Goal: Information Seeking & Learning: Check status

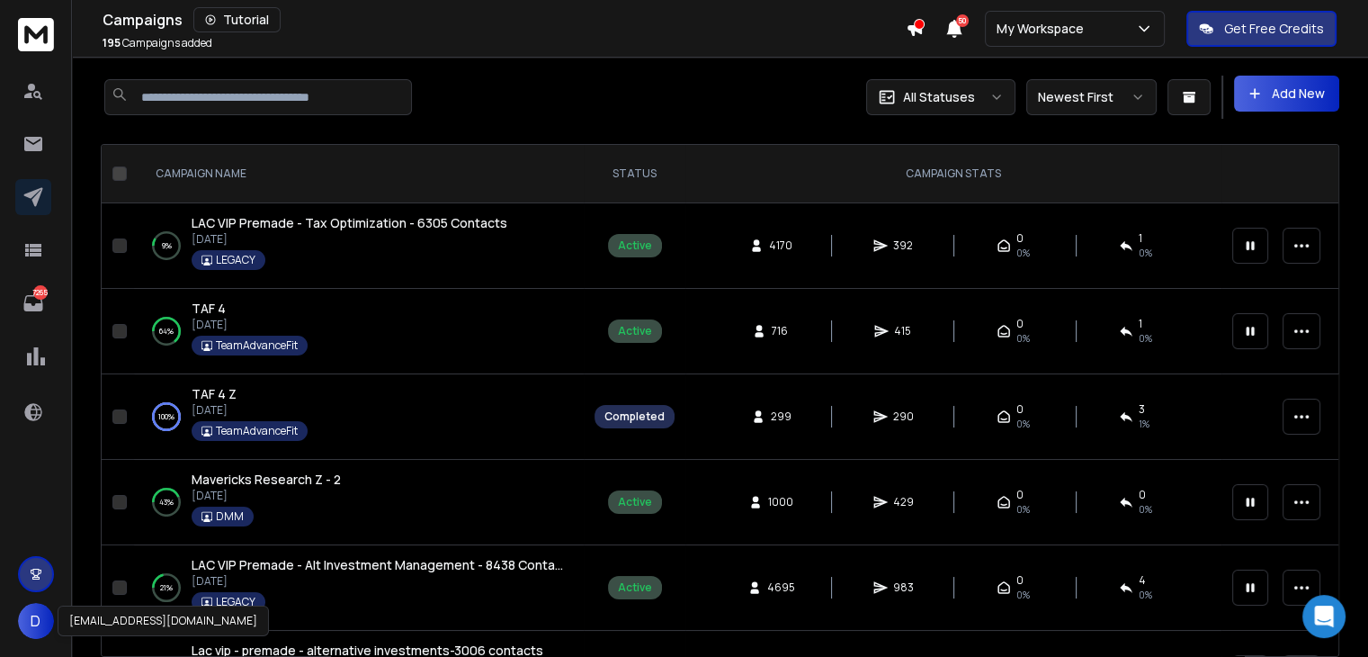
click at [39, 627] on span "D" at bounding box center [36, 621] width 36 height 36
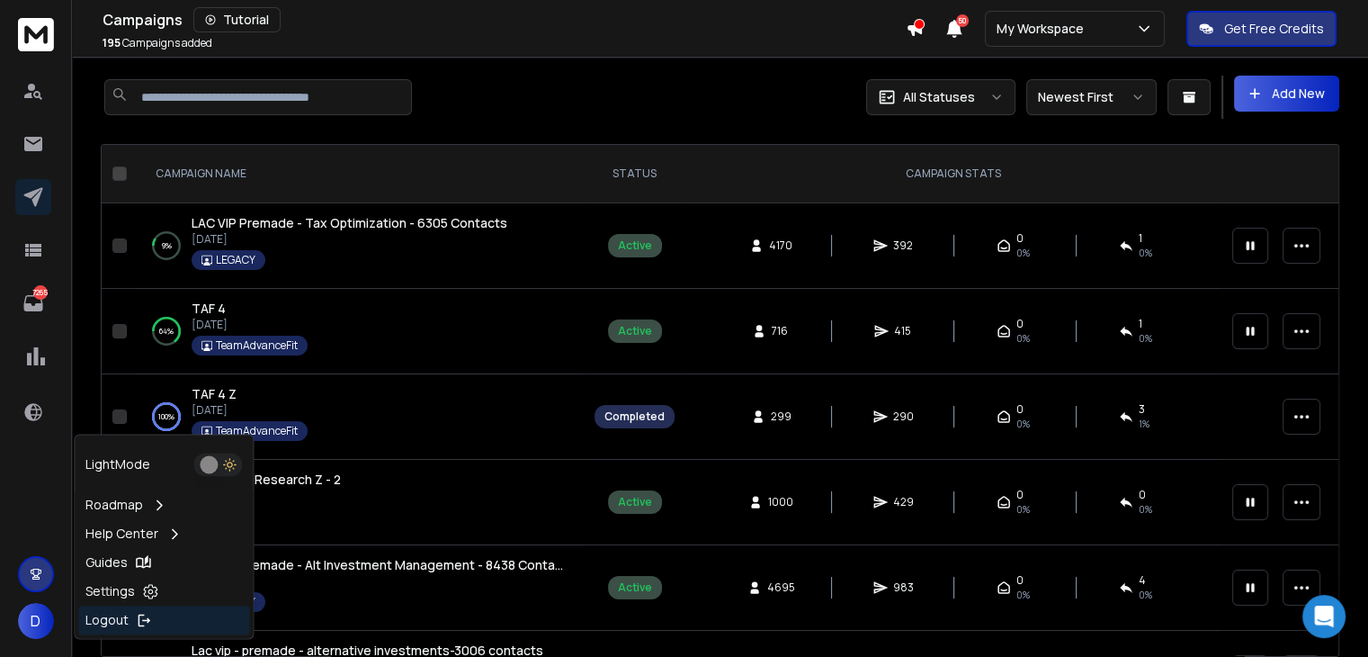
click at [136, 621] on icon at bounding box center [144, 620] width 16 height 16
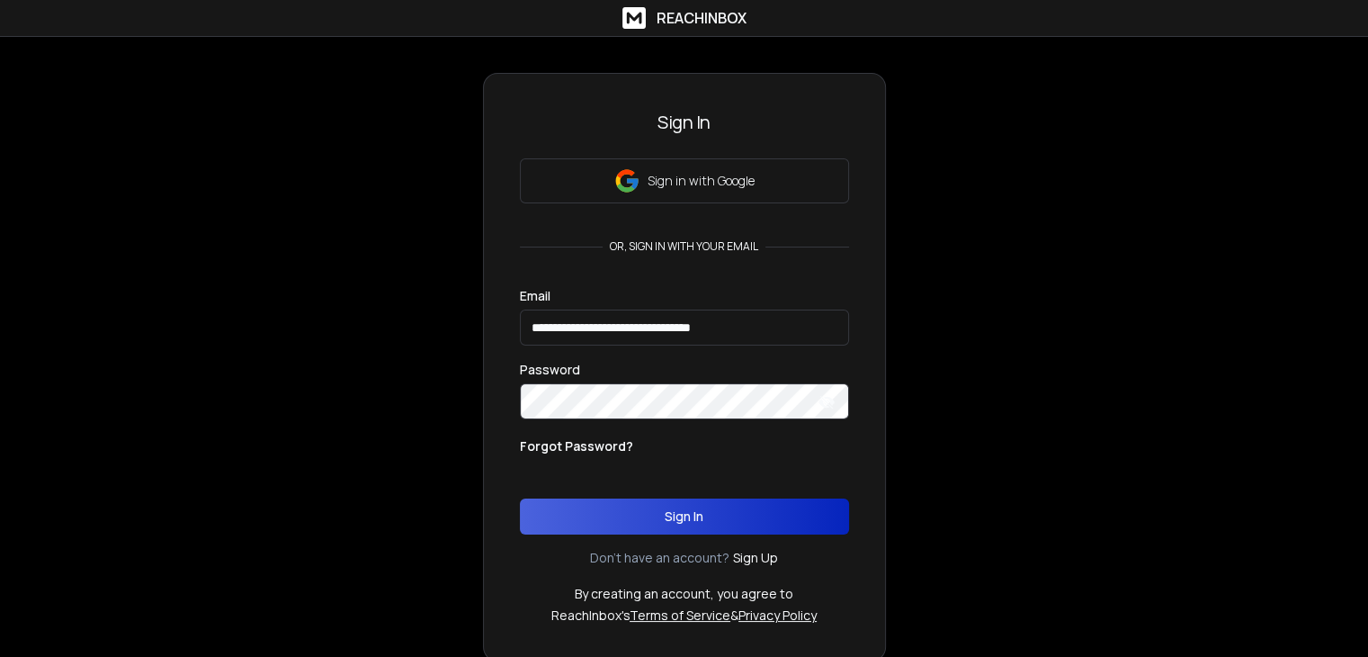
click at [720, 325] on input "**********" at bounding box center [684, 327] width 329 height 36
type input "**********"
click at [713, 500] on button "Sign In" at bounding box center [684, 516] width 329 height 36
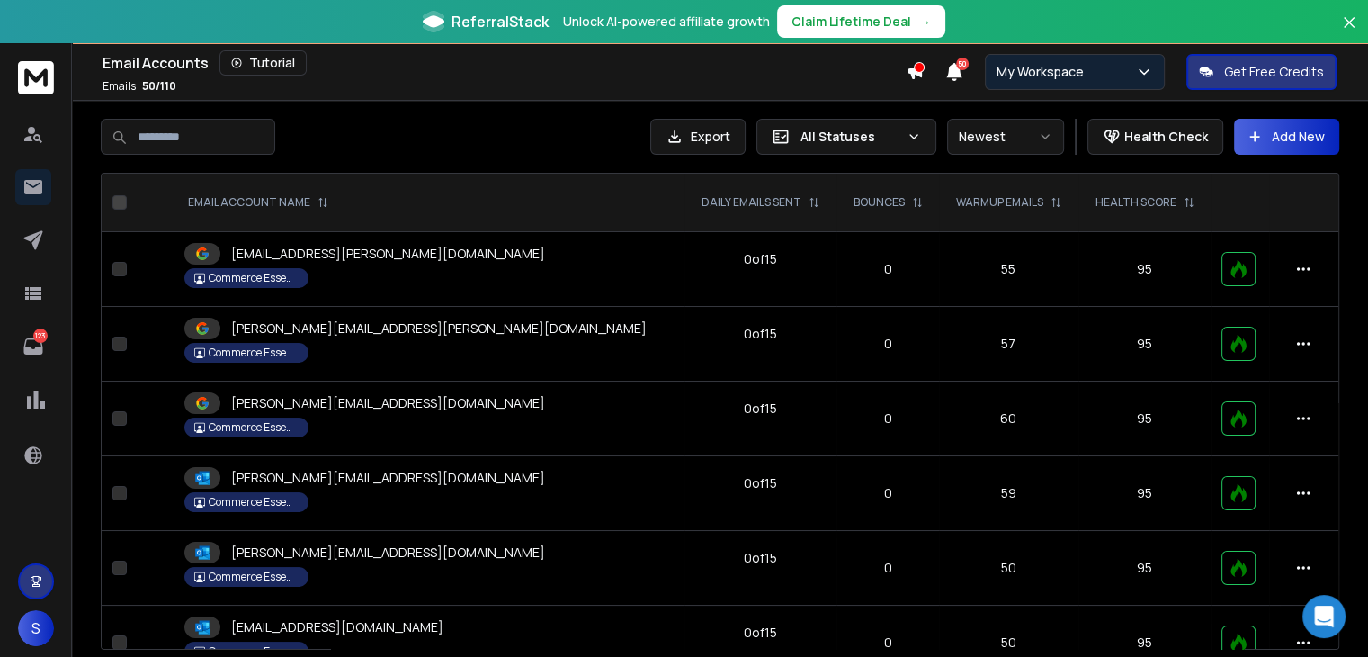
click at [1112, 58] on button "My Workspace" at bounding box center [1075, 72] width 180 height 36
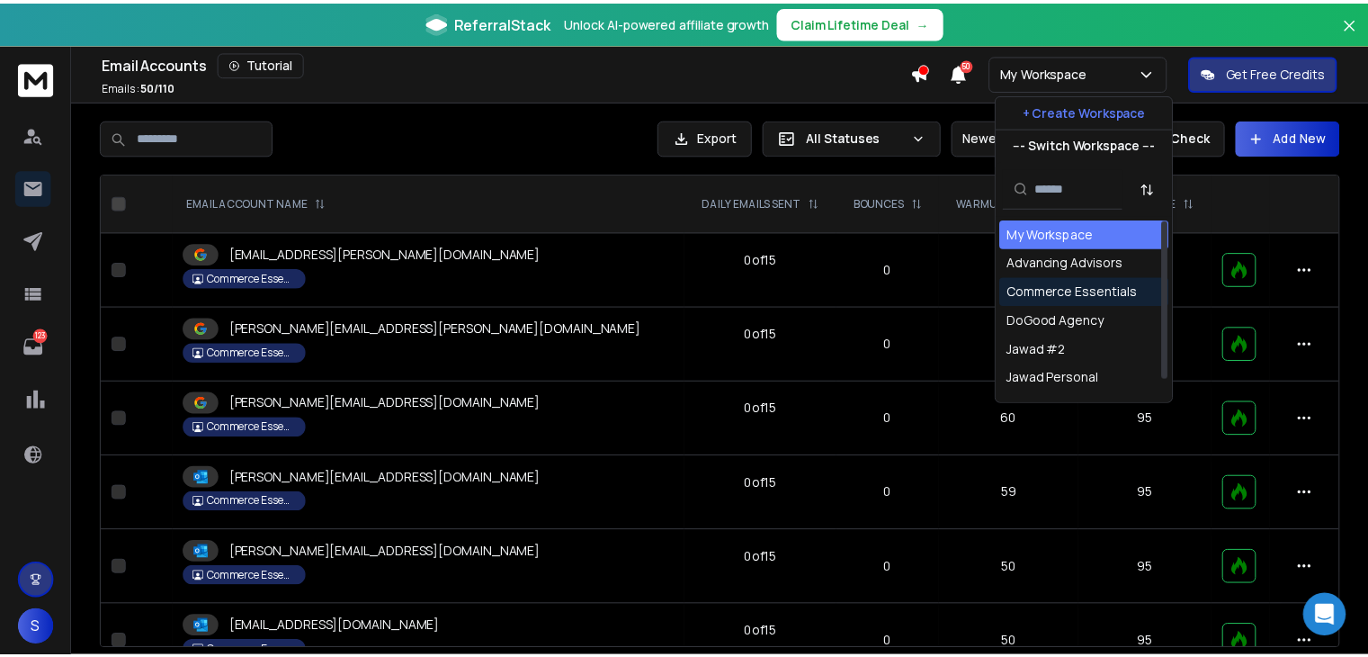
scroll to position [22, 0]
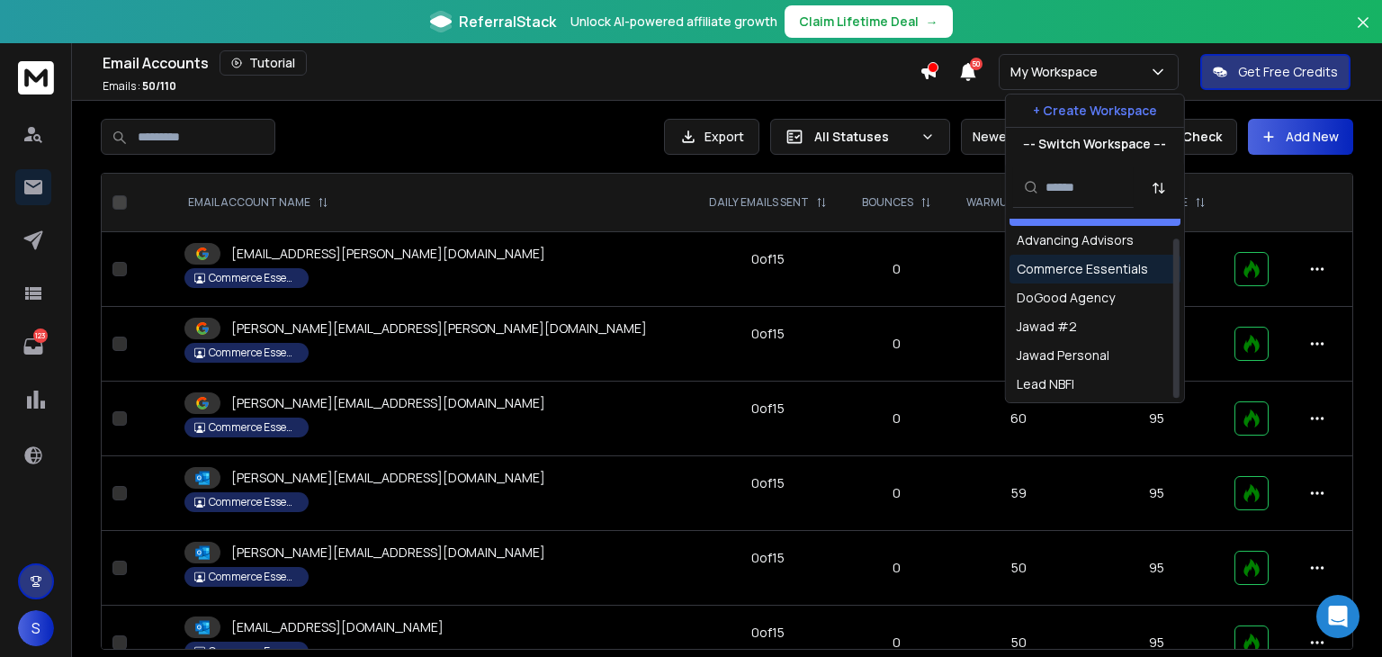
drag, startPoint x: 1178, startPoint y: 289, endPoint x: 1172, endPoint y: 325, distance: 36.5
click at [1173, 325] on div at bounding box center [1176, 317] width 6 height 159
click at [1093, 293] on div "DoGood Agency" at bounding box center [1066, 298] width 98 height 18
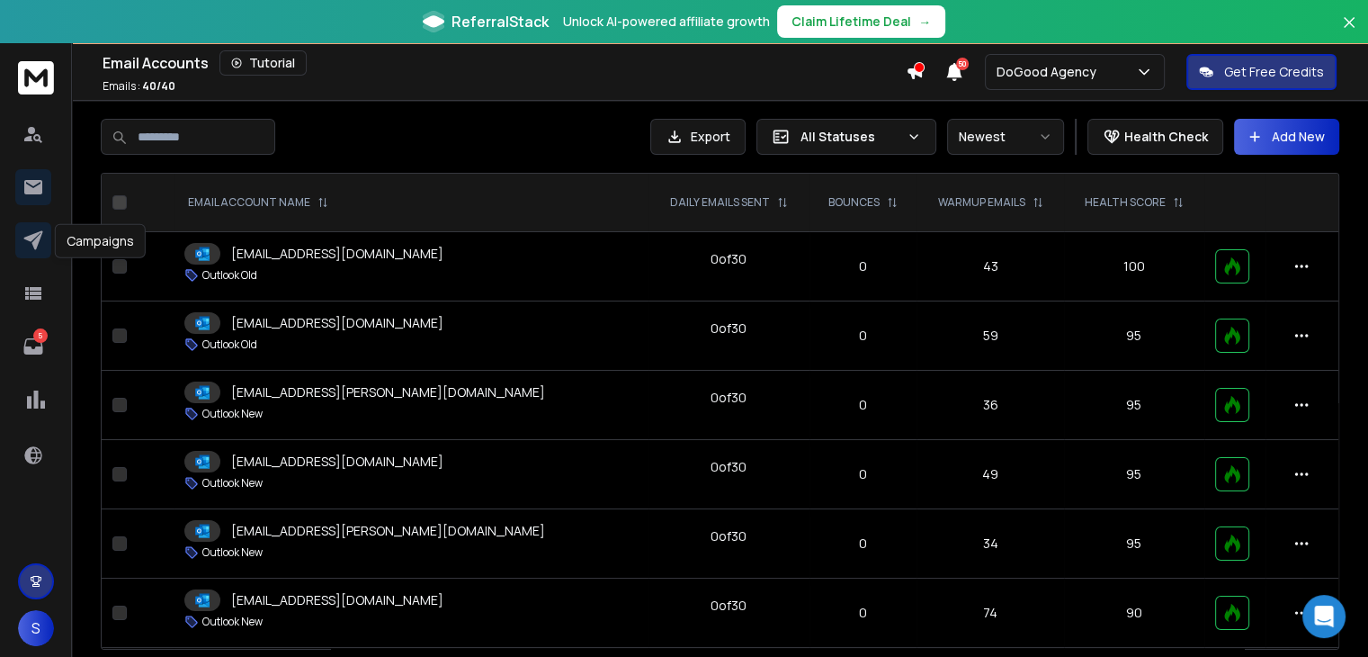
click at [46, 237] on link at bounding box center [33, 240] width 36 height 36
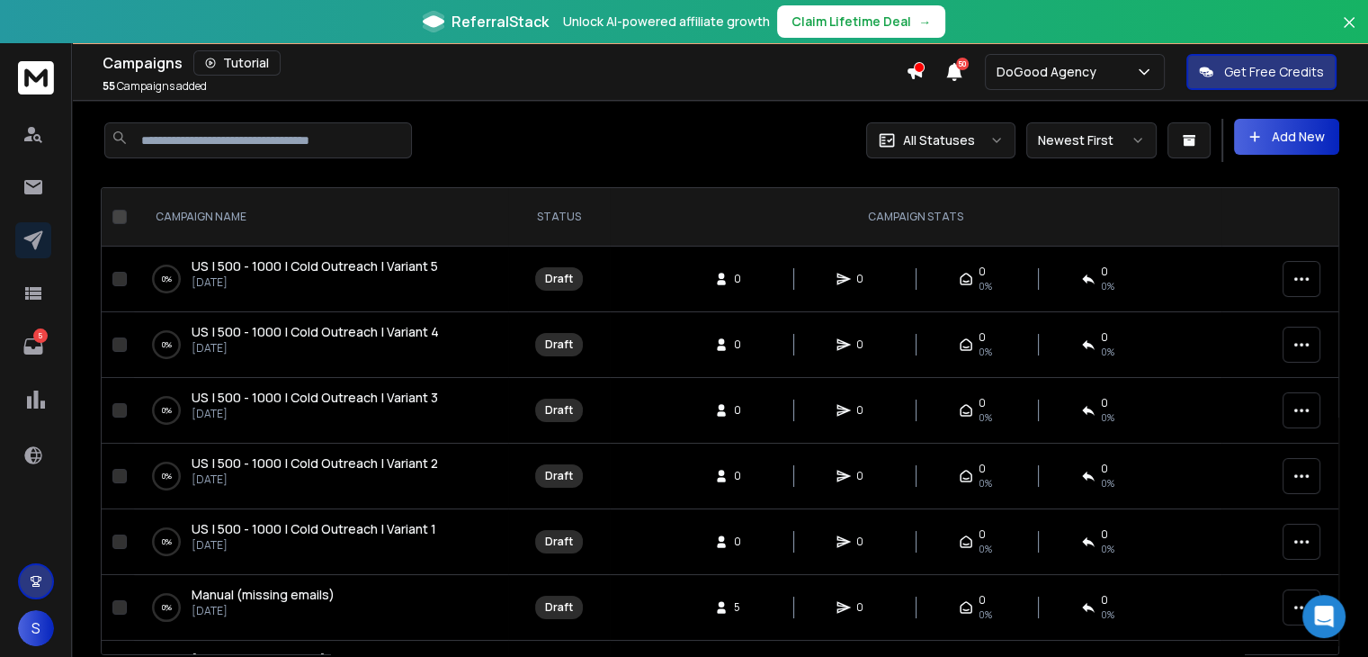
click at [608, 158] on div at bounding box center [411, 140] width 620 height 43
drag, startPoint x: 1345, startPoint y: 234, endPoint x: 1358, endPoint y: 271, distance: 39.3
click at [1358, 271] on div "Campaigns 55 Campaigns Added All Statuses Newest First Add New CAMPAIGN NAME ST…" at bounding box center [720, 447] width 1296 height 693
click at [425, 536] on link "US | 500 - 1000 | Cold Outreach | Variant 1" at bounding box center [314, 529] width 245 height 18
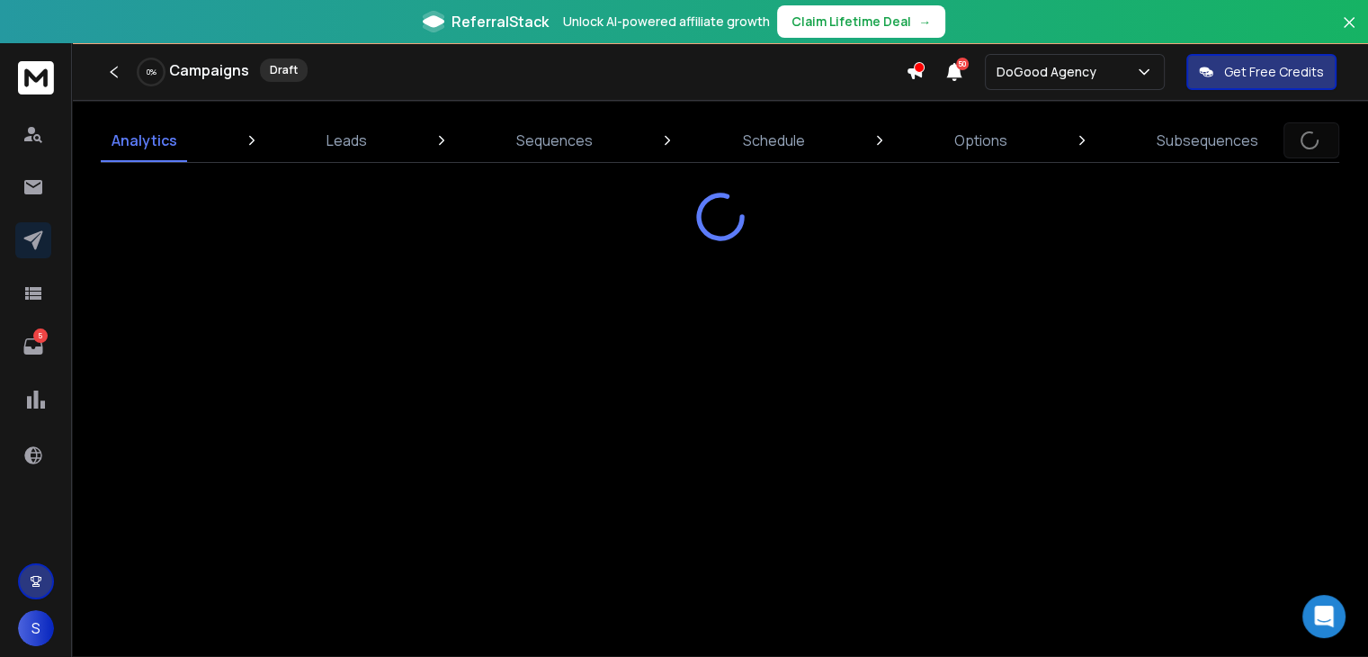
click at [492, 147] on div "Analytics Leads Sequences Schedule Options Subsequences" at bounding box center [720, 141] width 1239 height 44
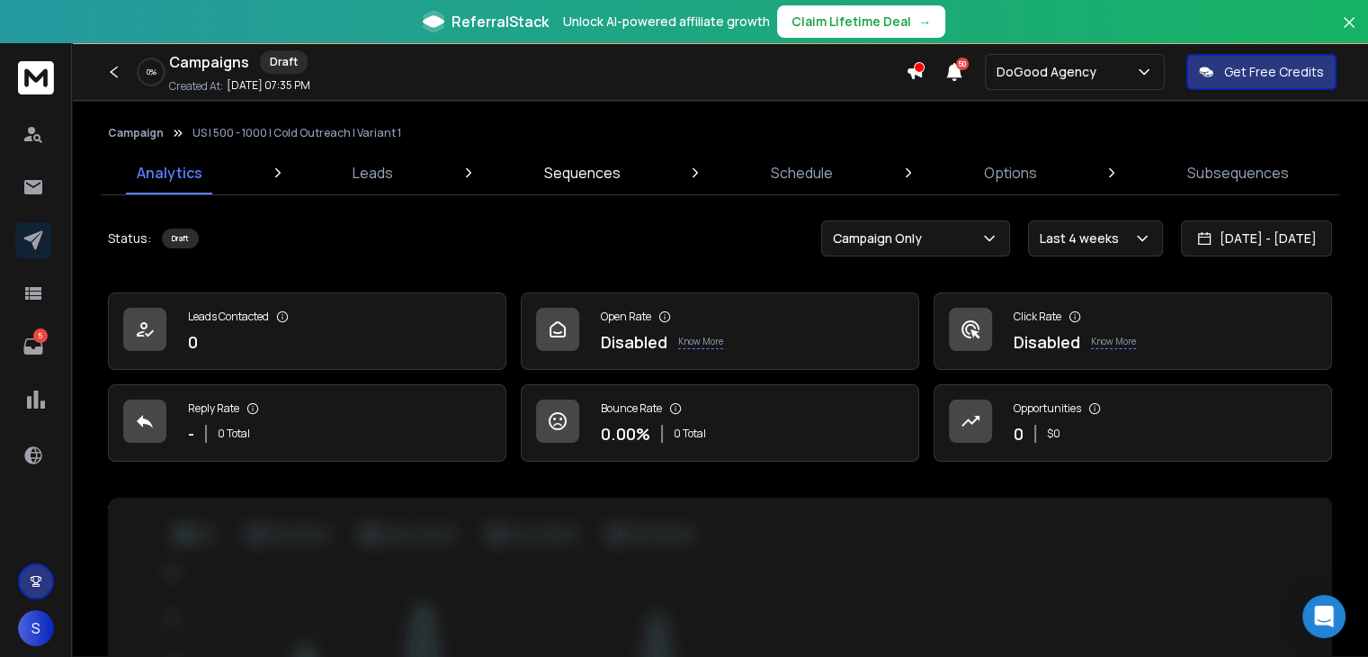
click at [568, 170] on p "Sequences" at bounding box center [582, 173] width 76 height 22
click at [569, 172] on p "Sequences" at bounding box center [582, 173] width 76 height 22
click at [571, 172] on p "Sequences" at bounding box center [582, 173] width 76 height 22
click at [572, 171] on p "Sequences" at bounding box center [582, 173] width 76 height 22
click at [571, 171] on p "Sequences" at bounding box center [582, 173] width 76 height 22
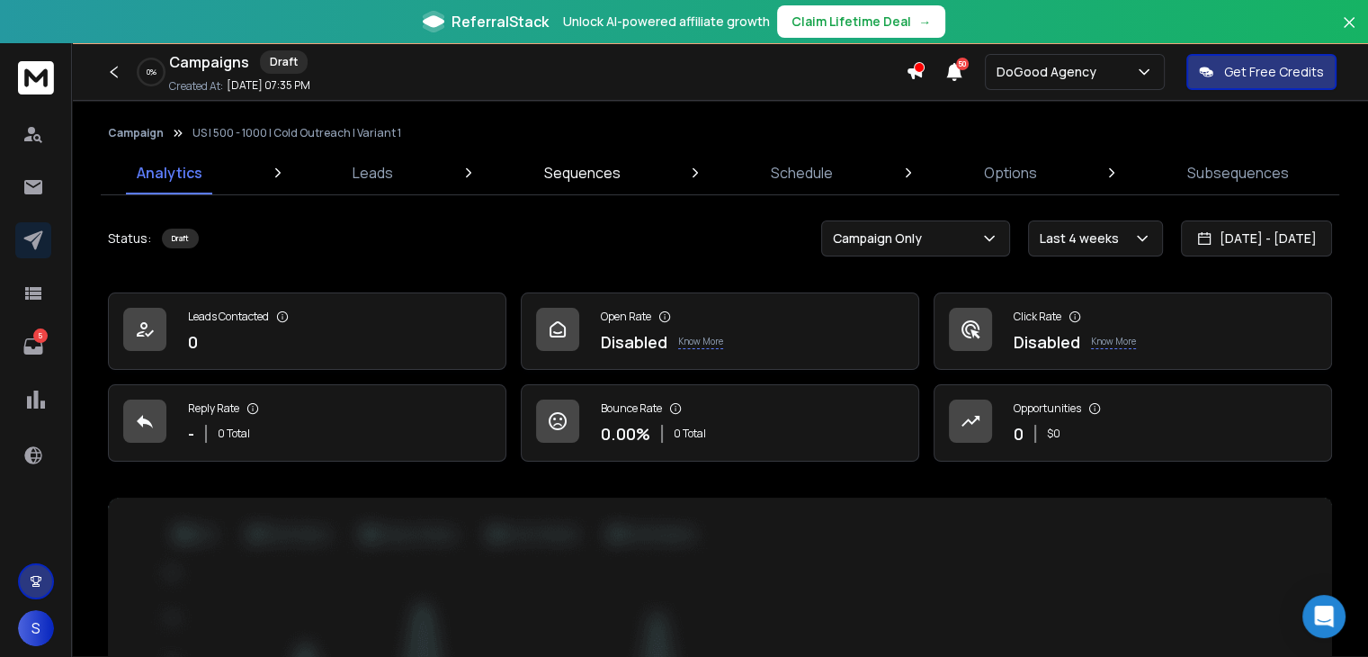
click at [569, 168] on p "Sequences" at bounding box center [582, 173] width 76 height 22
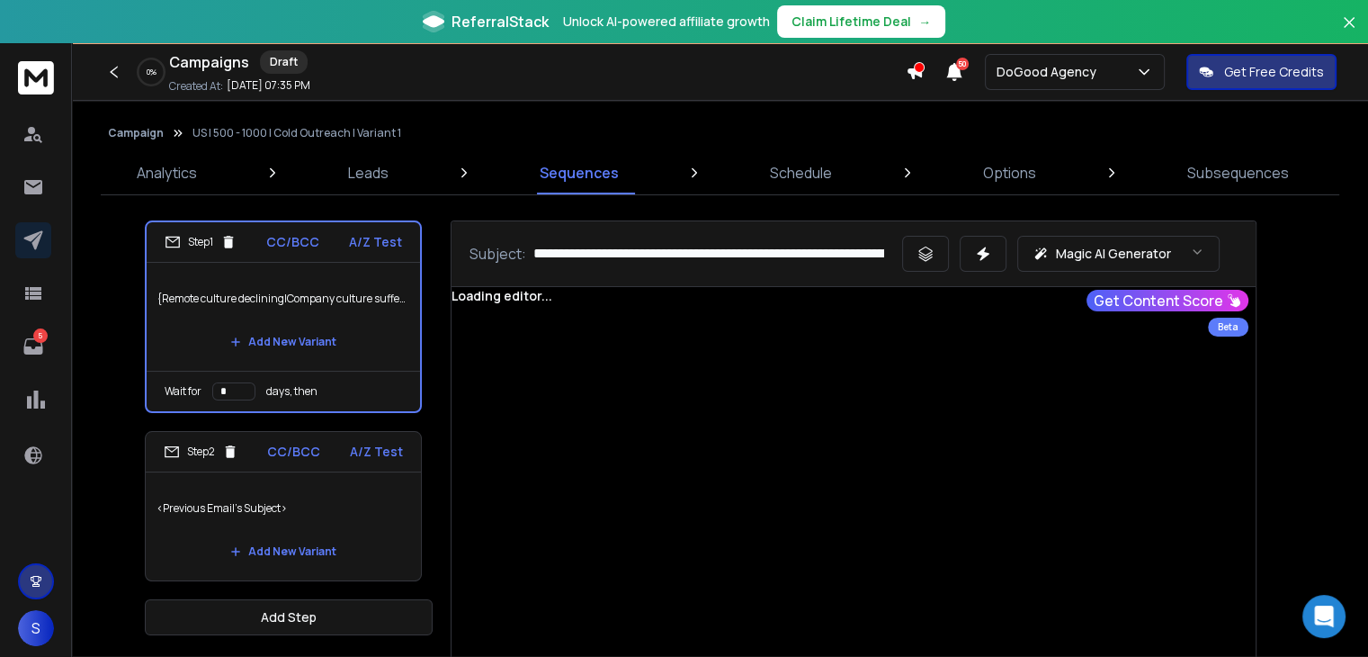
click at [378, 245] on p "A/Z Test" at bounding box center [375, 242] width 53 height 18
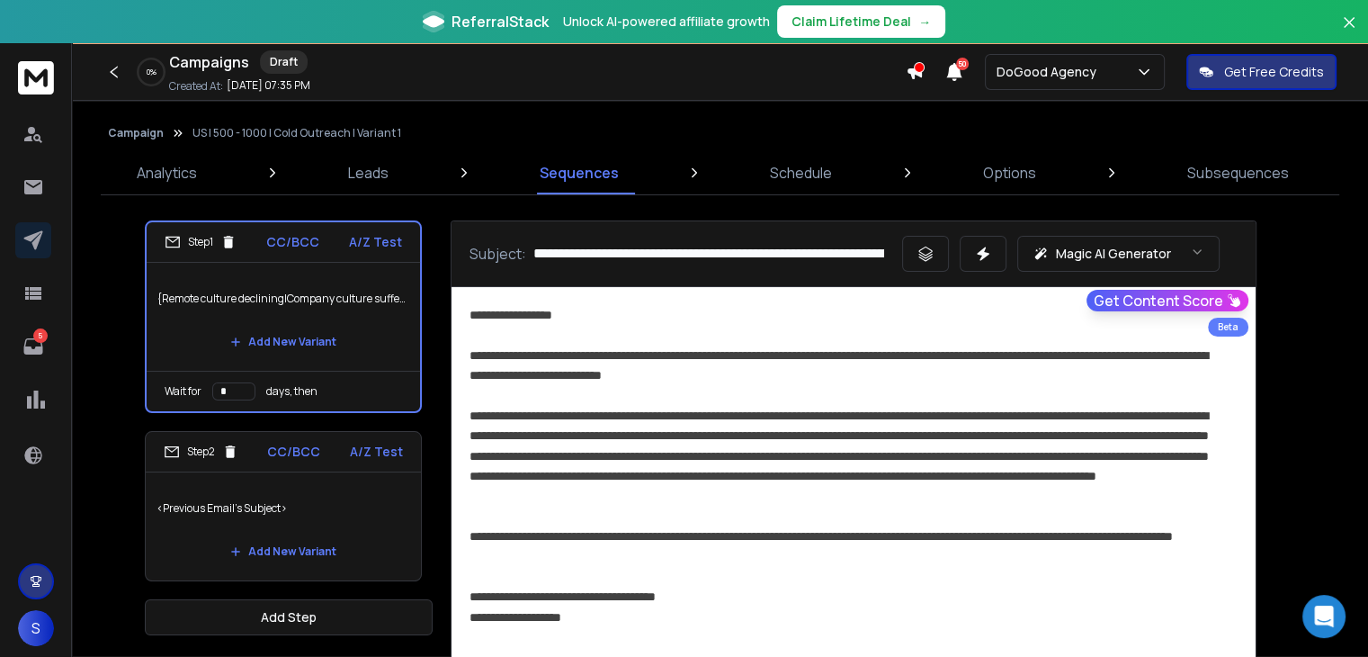
click at [369, 455] on p "A/Z Test" at bounding box center [376, 452] width 53 height 18
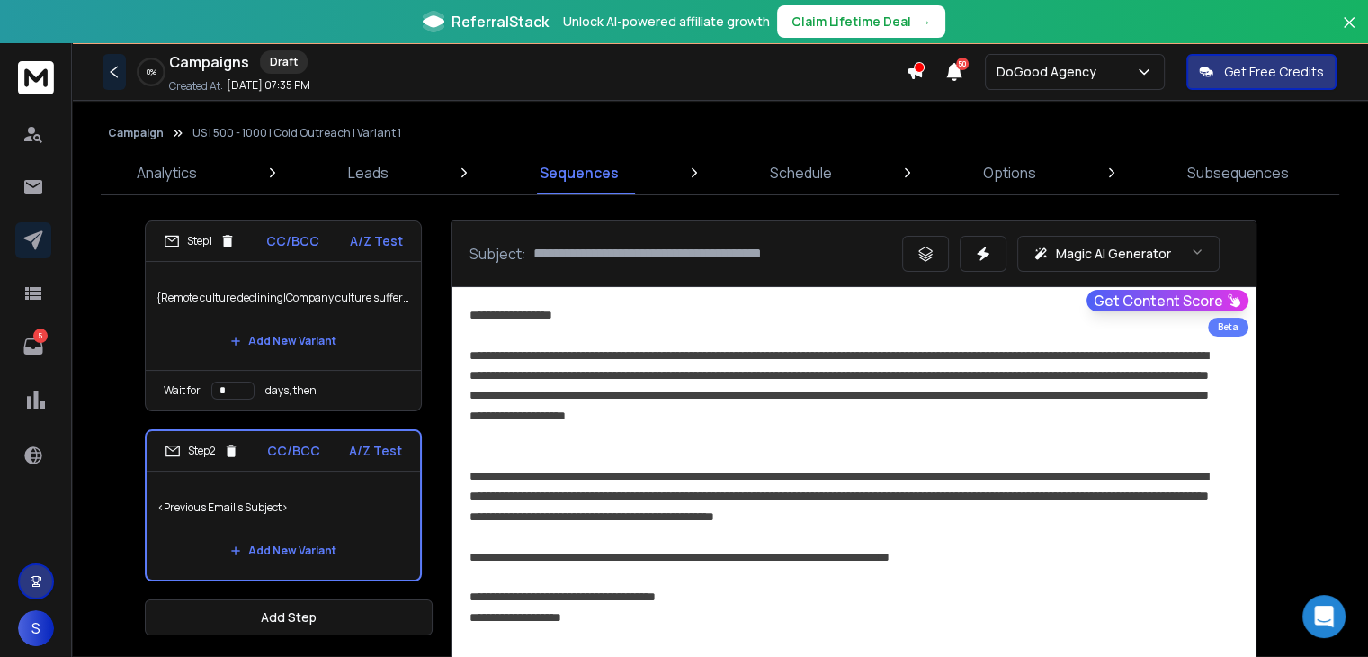
click at [113, 69] on icon at bounding box center [113, 72] width 7 height 12
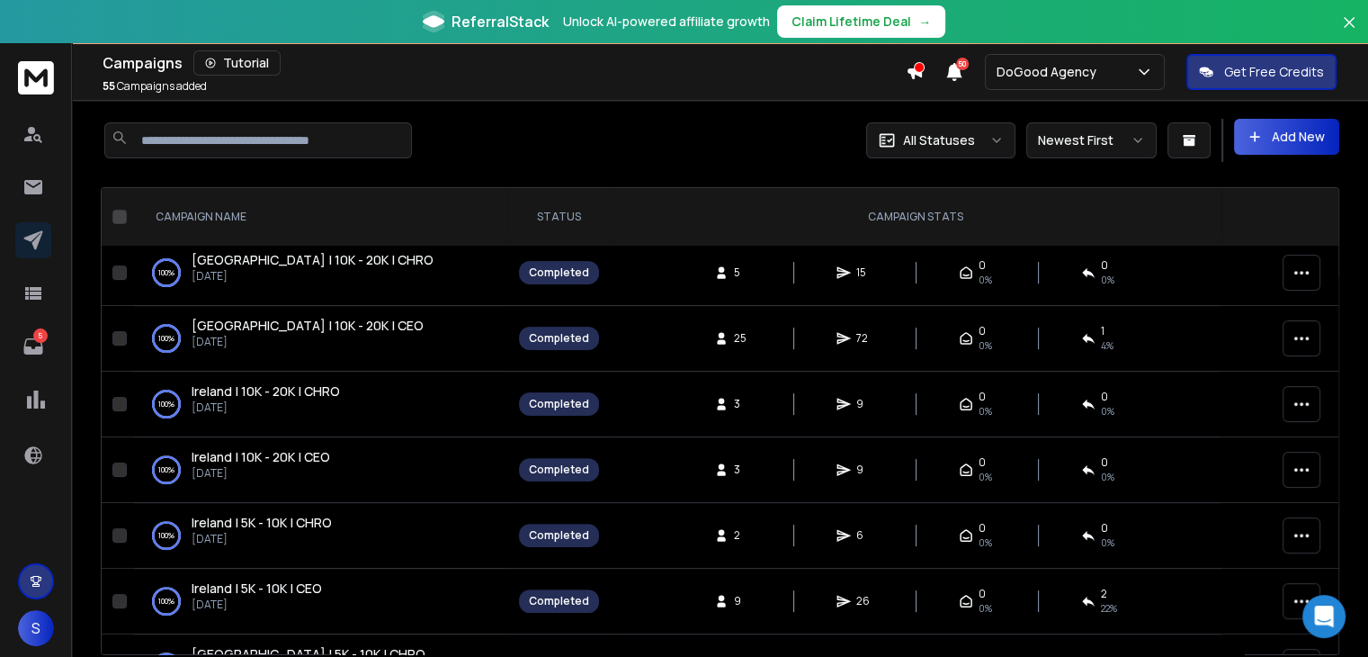
scroll to position [213, 0]
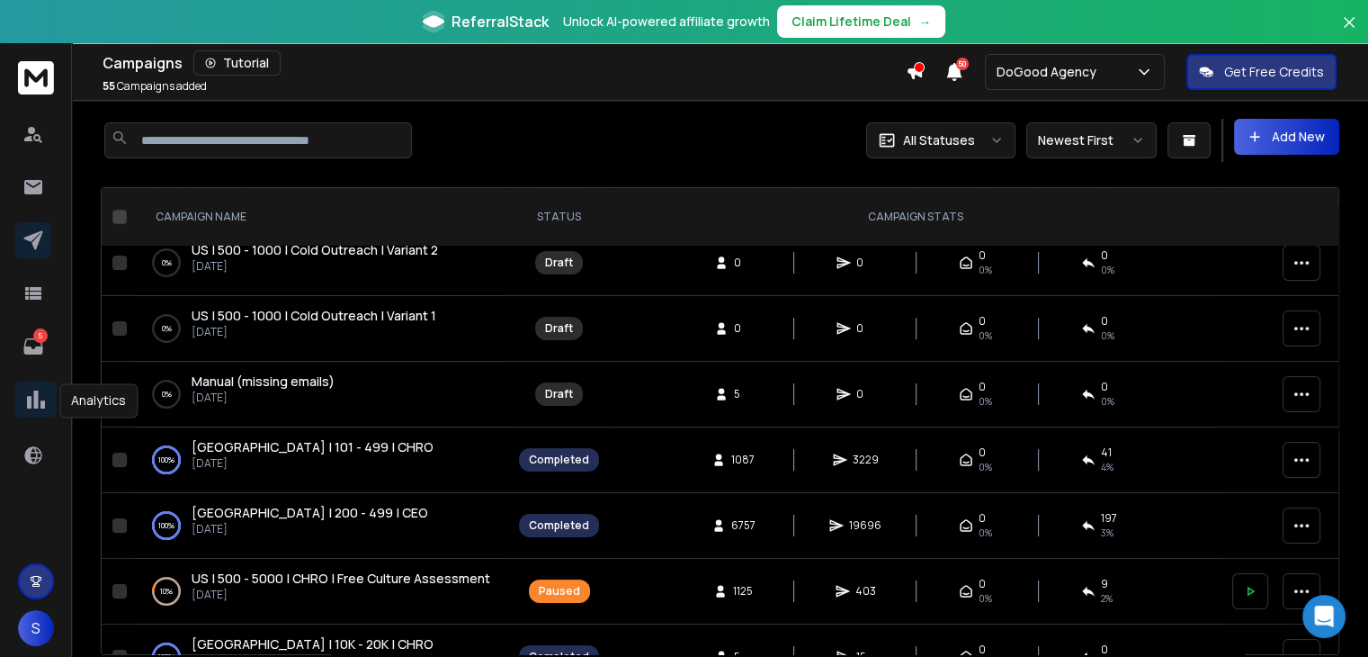
click at [40, 413] on icon at bounding box center [35, 399] width 27 height 27
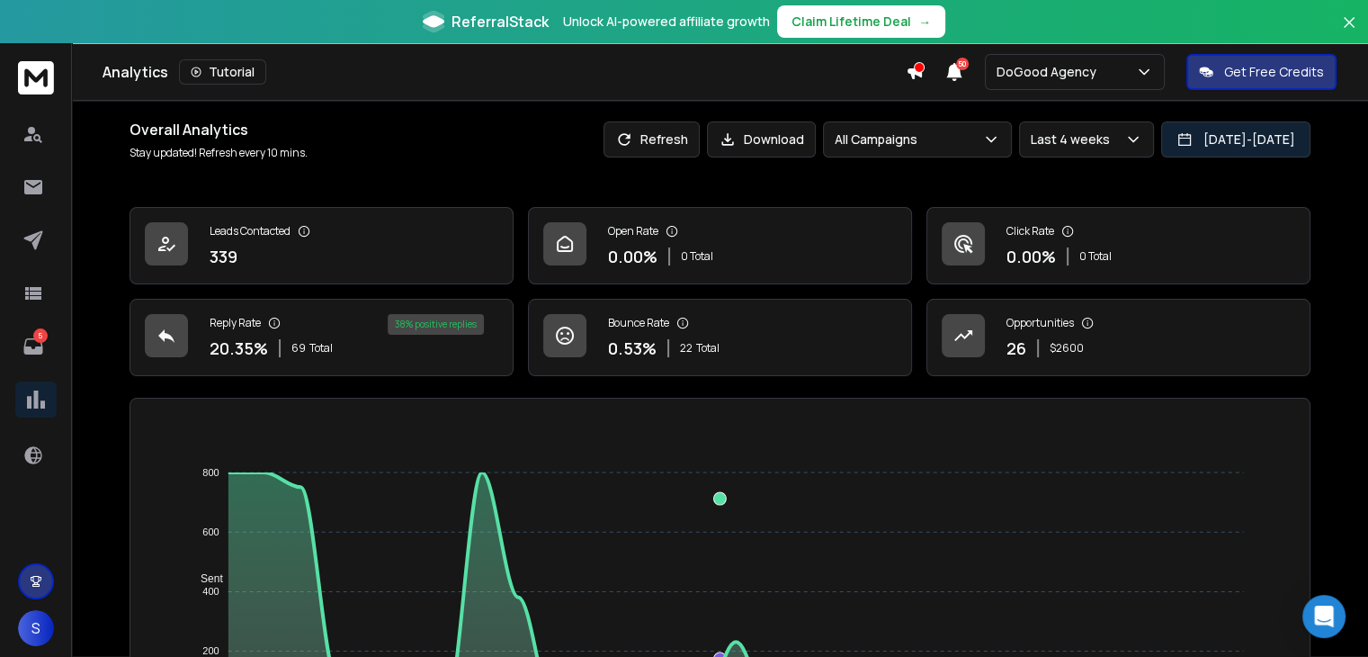
click at [1242, 131] on button "15 Sep 2025 - 13 Oct 2025" at bounding box center [1235, 139] width 149 height 36
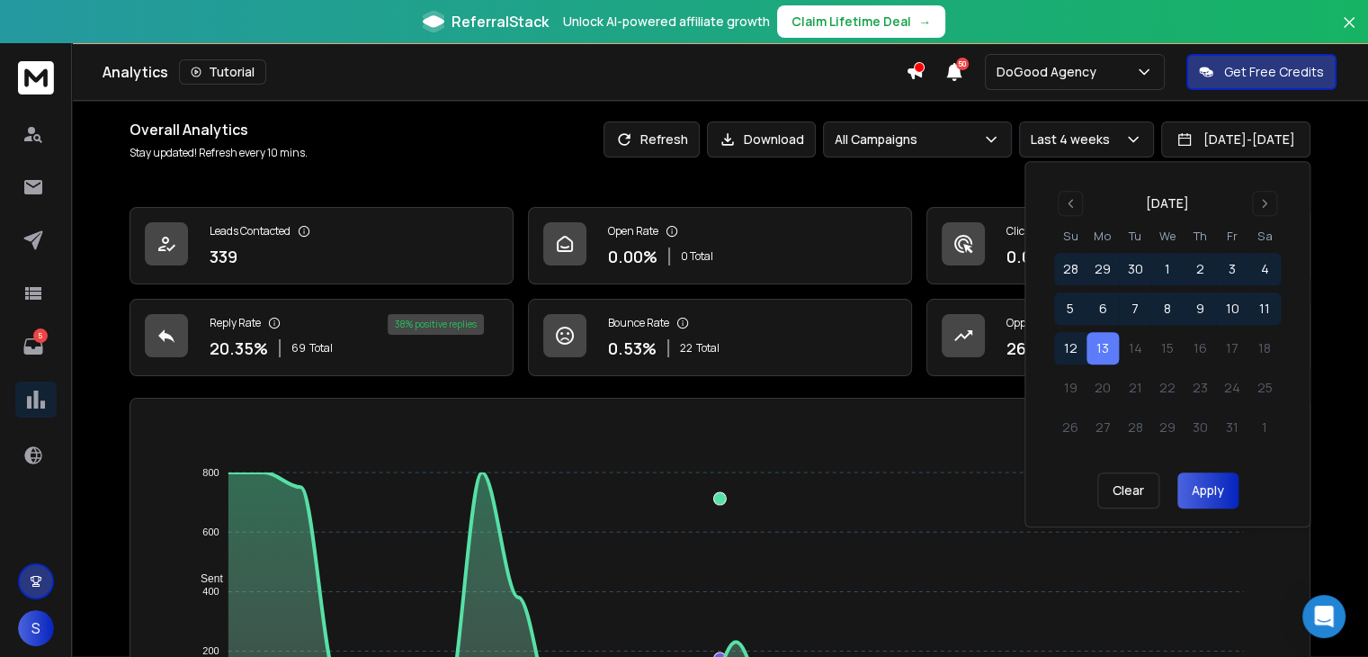
click at [1102, 306] on button "6" at bounding box center [1103, 308] width 32 height 32
click at [1098, 300] on button "6" at bounding box center [1103, 308] width 32 height 32
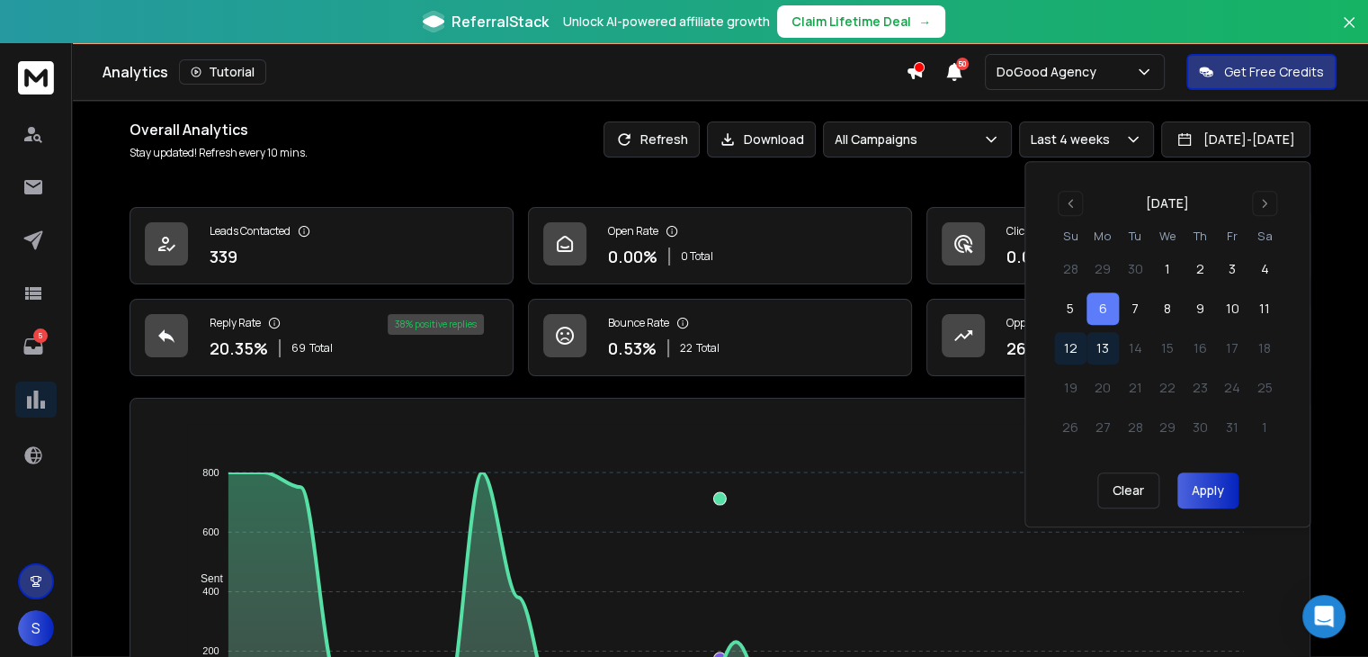
click at [1054, 352] on div "October 2025 Su Mo Tu We Th Fr Sa 28 29 30 1 2 3 4 5 6 7 8 9 10 11 12 13 14 15 …" at bounding box center [1168, 317] width 248 height 274
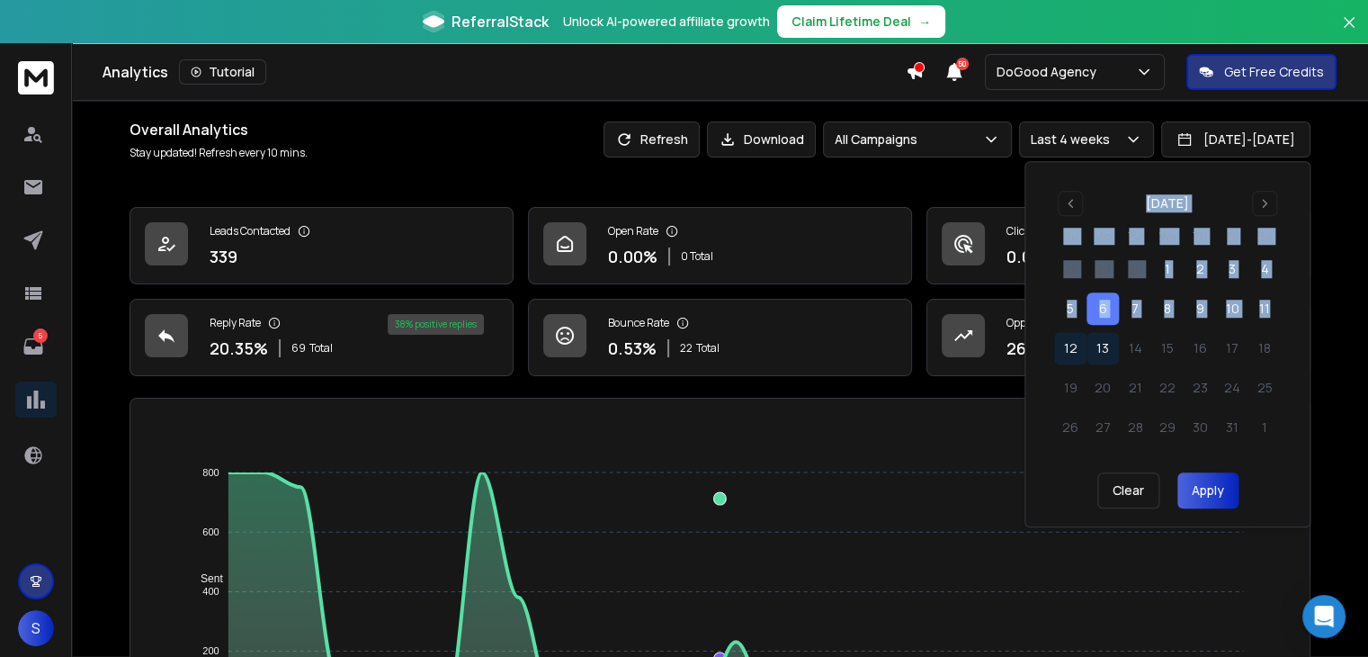
click at [1070, 351] on button "12" at bounding box center [1070, 348] width 32 height 32
click at [1219, 497] on button "Apply" at bounding box center [1208, 490] width 61 height 36
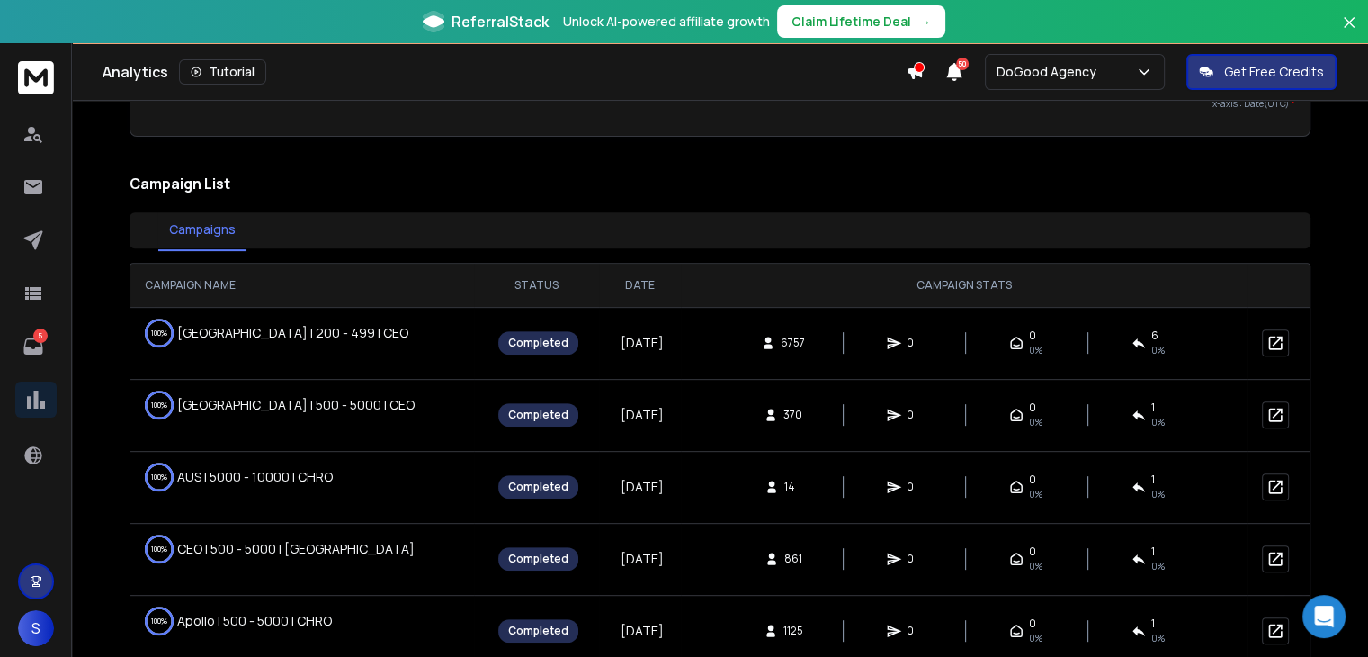
scroll to position [666, 0]
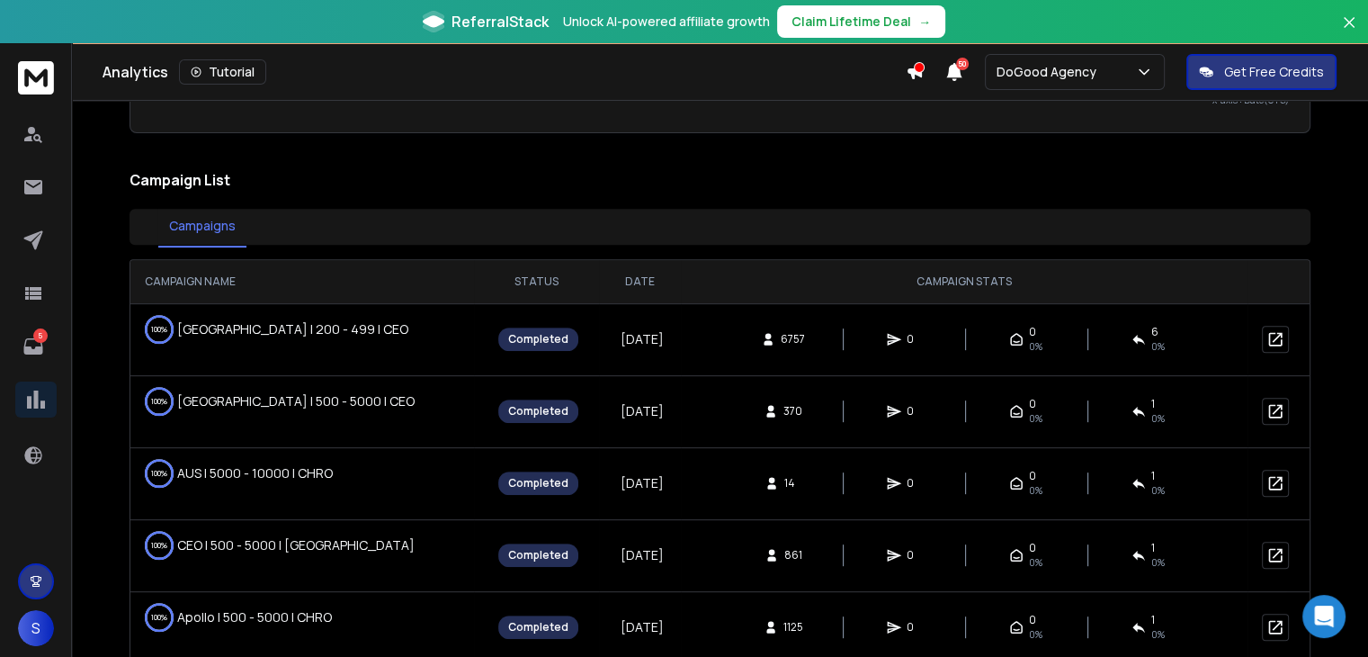
click at [1277, 330] on icon at bounding box center [1276, 339] width 18 height 18
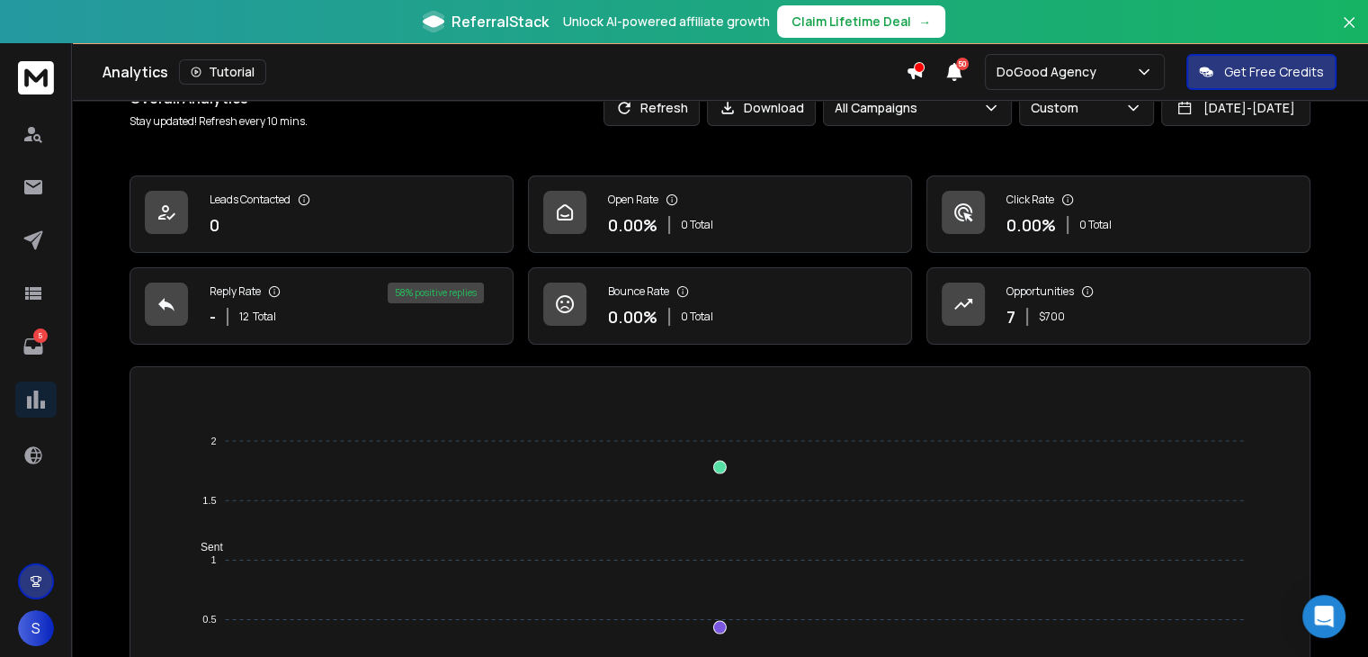
scroll to position [0, 0]
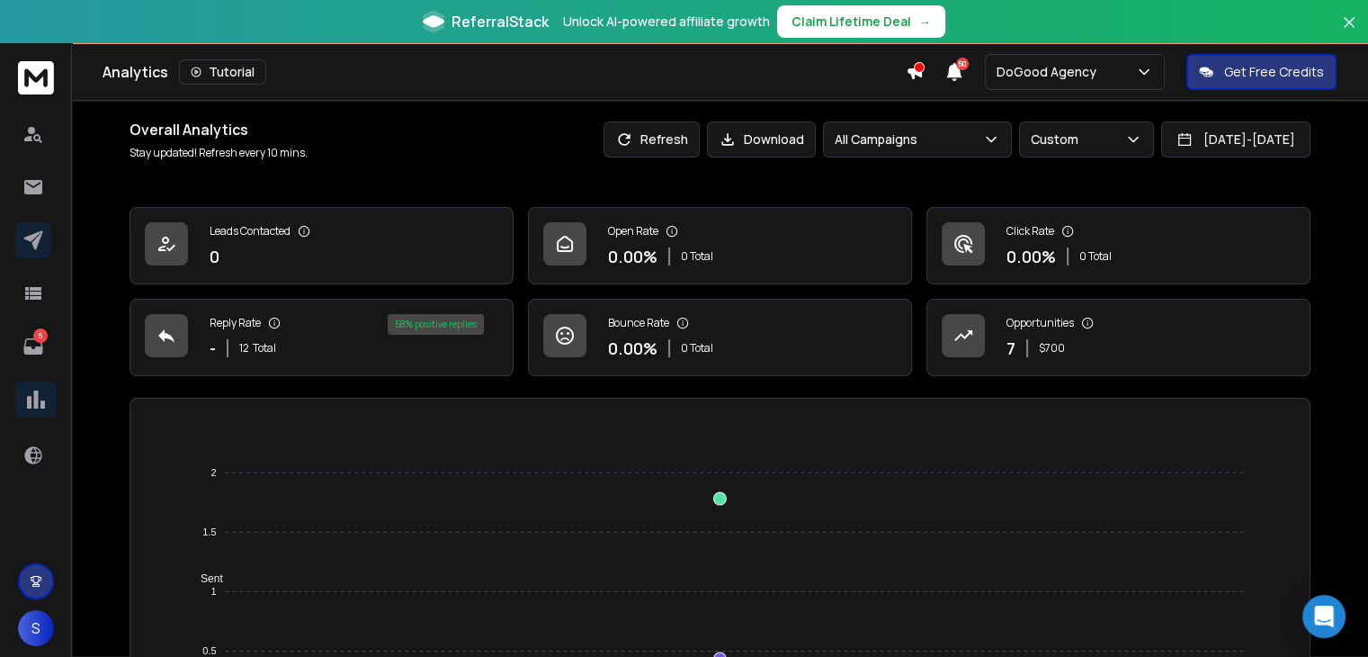
click at [32, 233] on icon at bounding box center [33, 240] width 22 height 22
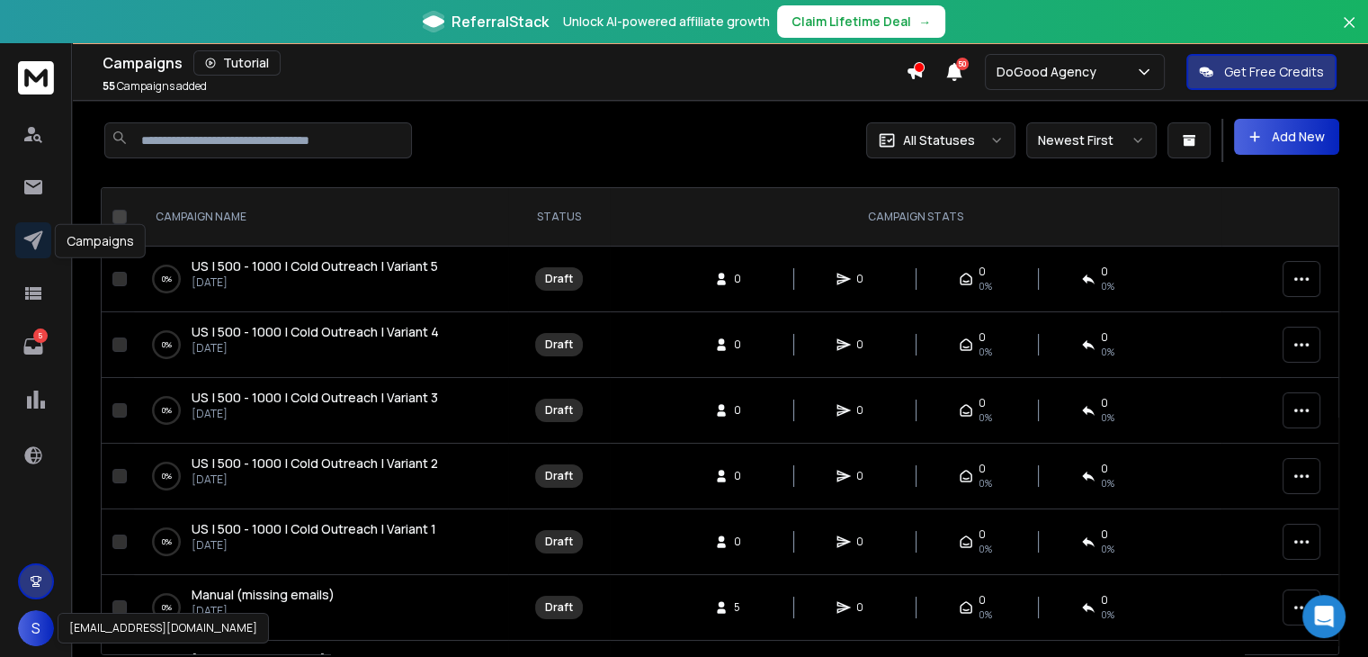
click at [36, 634] on span "S" at bounding box center [36, 628] width 36 height 36
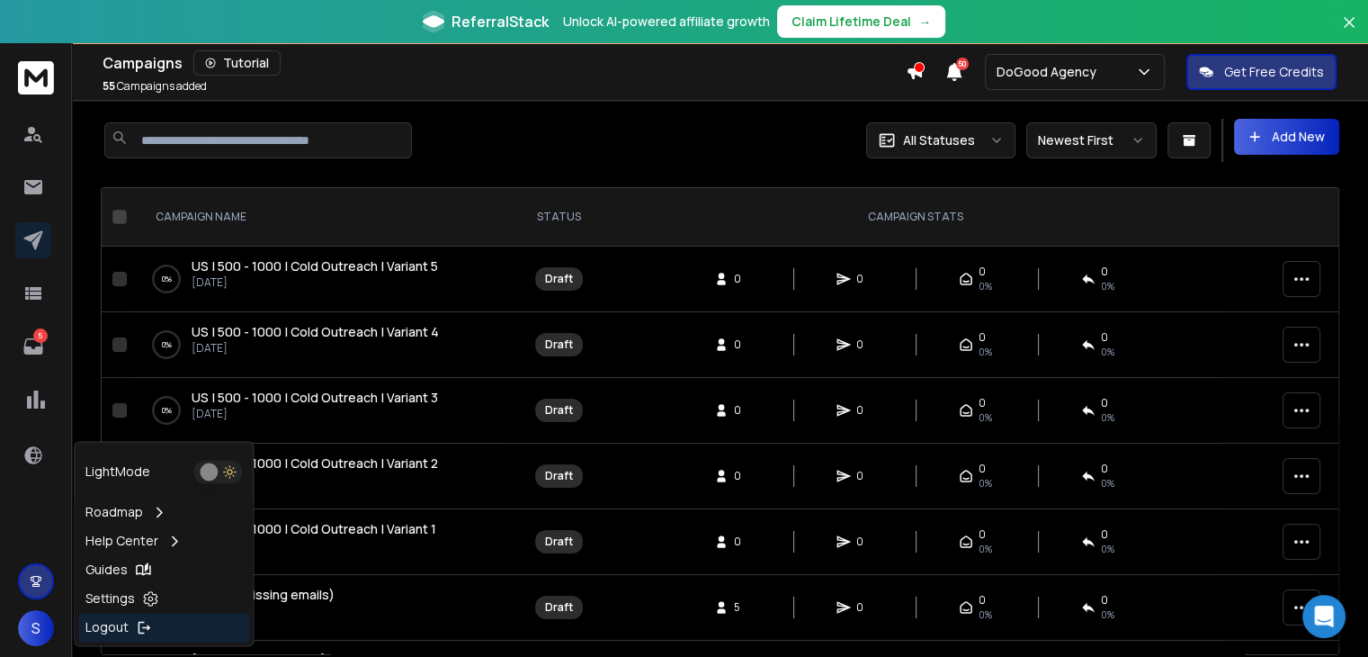
click at [124, 632] on p "Logout" at bounding box center [106, 627] width 43 height 18
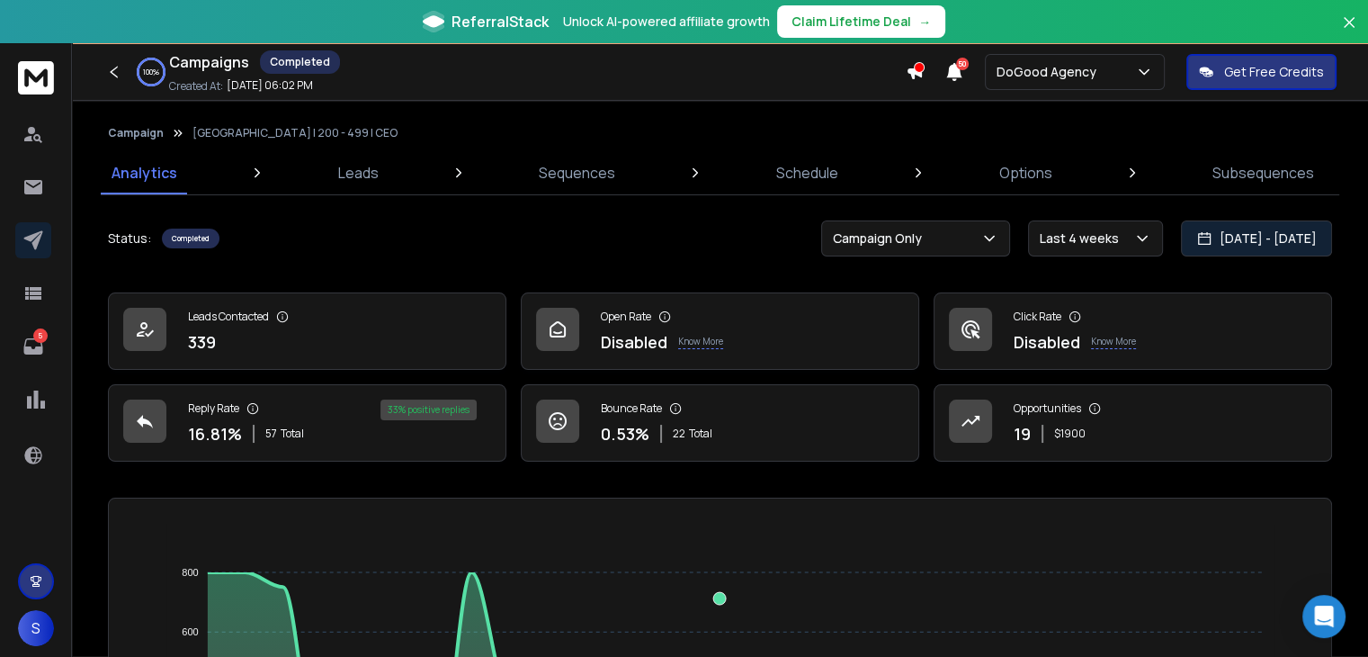
click at [1250, 254] on button "[DATE] - [DATE]" at bounding box center [1256, 238] width 151 height 36
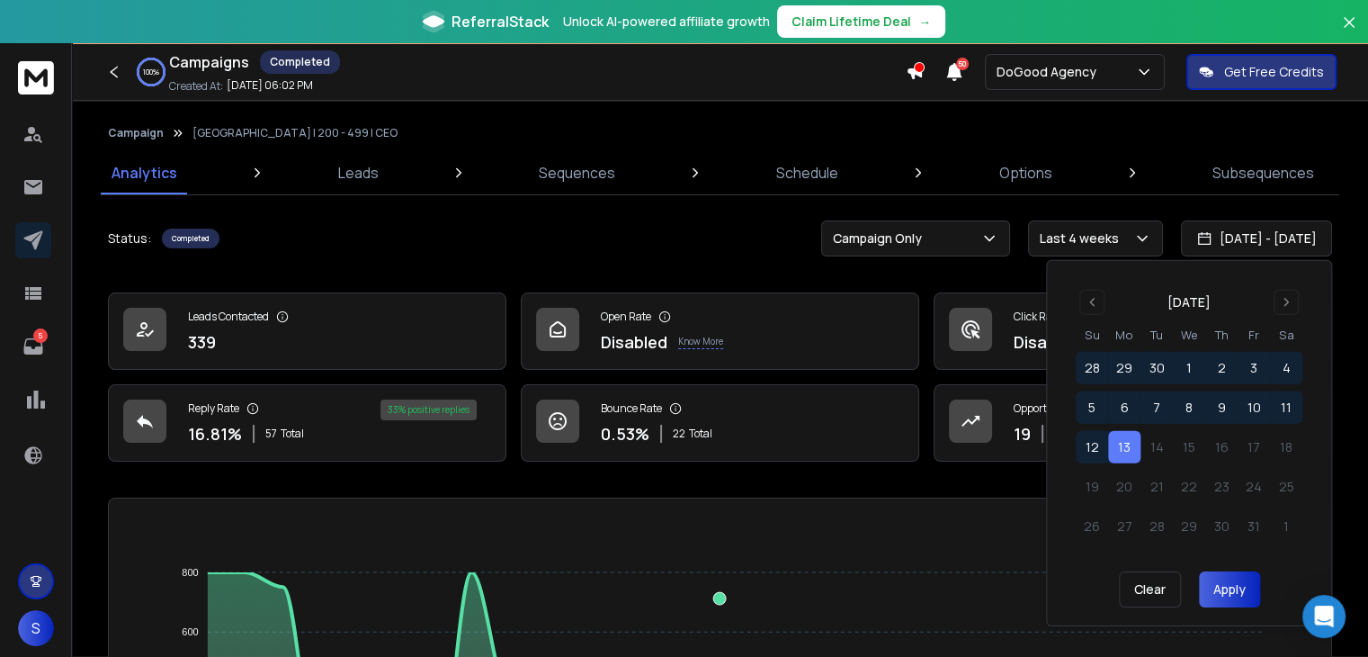
click at [1126, 408] on button "6" at bounding box center [1124, 407] width 32 height 32
click at [1127, 406] on button "6" at bounding box center [1124, 407] width 32 height 32
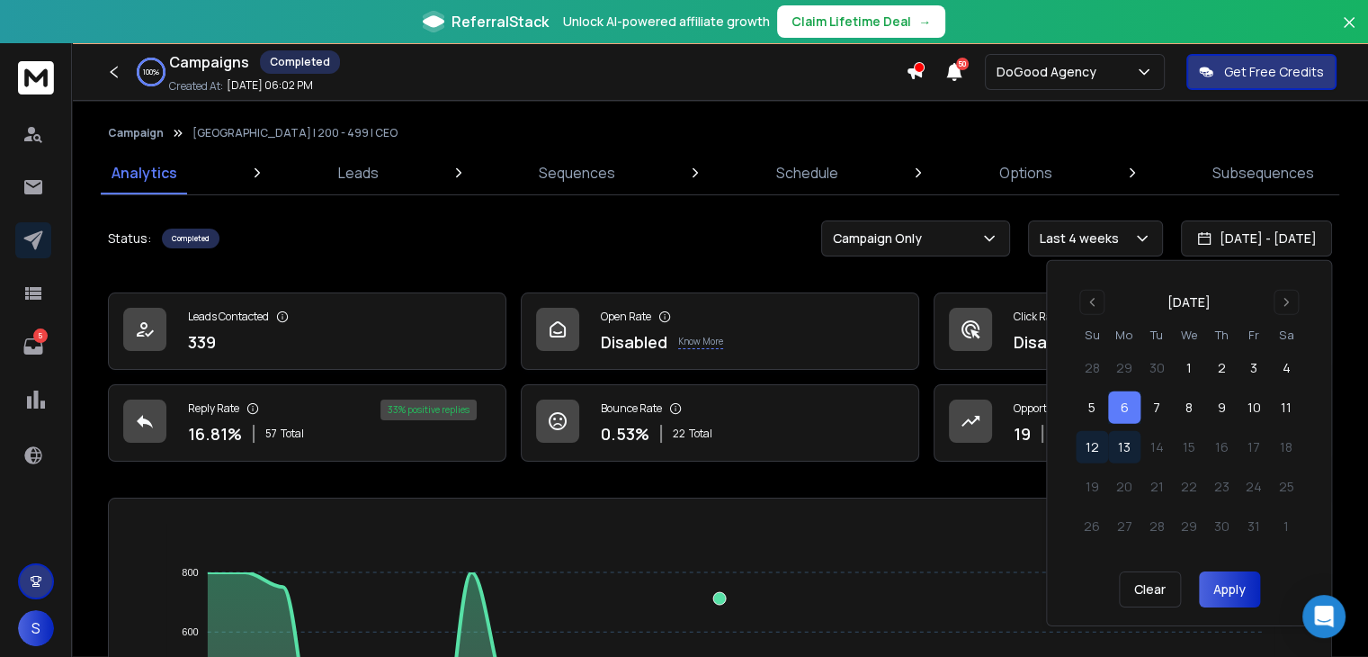
click at [1098, 443] on button "12" at bounding box center [1092, 447] width 32 height 32
click at [1265, 616] on div "October 2025 Su Mo Tu We Th Fr Sa 28 29 30 1 2 3 4 5 6 7 8 9 10 11 12 13 14 15 …" at bounding box center [1189, 443] width 284 height 364
click at [1243, 594] on button "Apply" at bounding box center [1229, 589] width 61 height 36
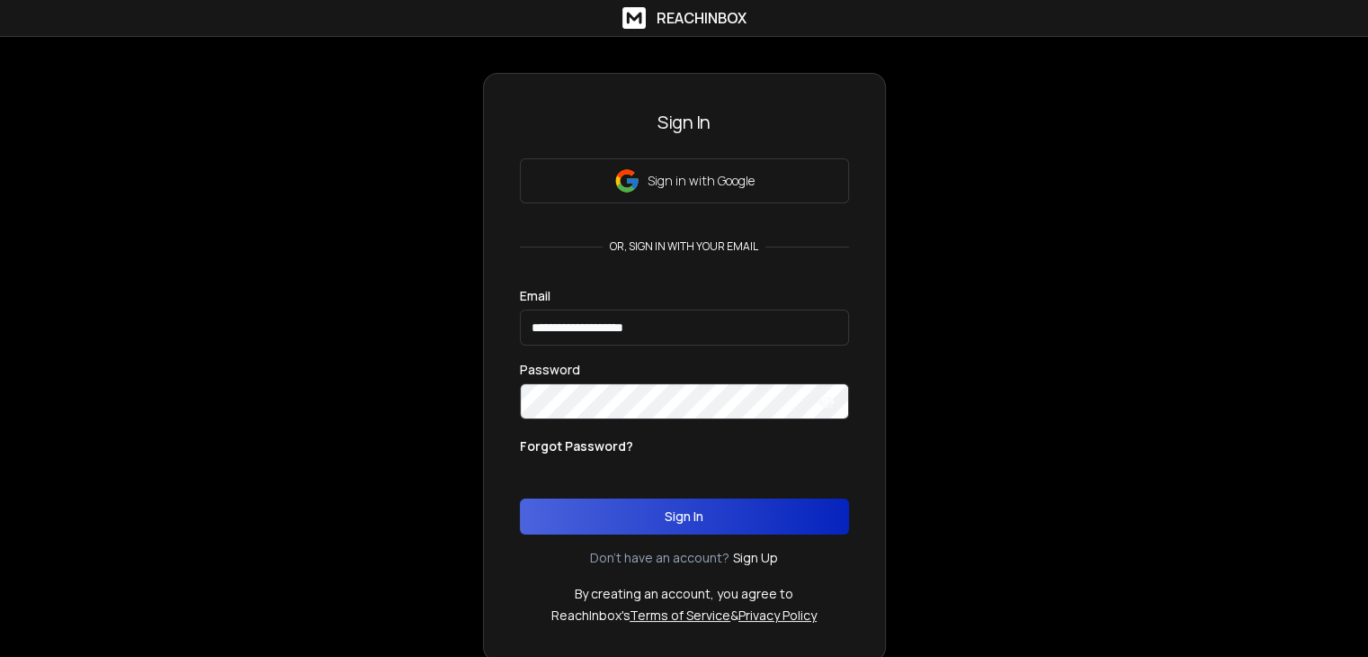
click at [614, 345] on form "**********" at bounding box center [684, 412] width 329 height 245
click at [623, 335] on input "**********" at bounding box center [684, 327] width 329 height 36
type input "**********"
click at [716, 494] on form "**********" at bounding box center [684, 412] width 329 height 245
click at [707, 519] on button "Sign In" at bounding box center [684, 516] width 329 height 36
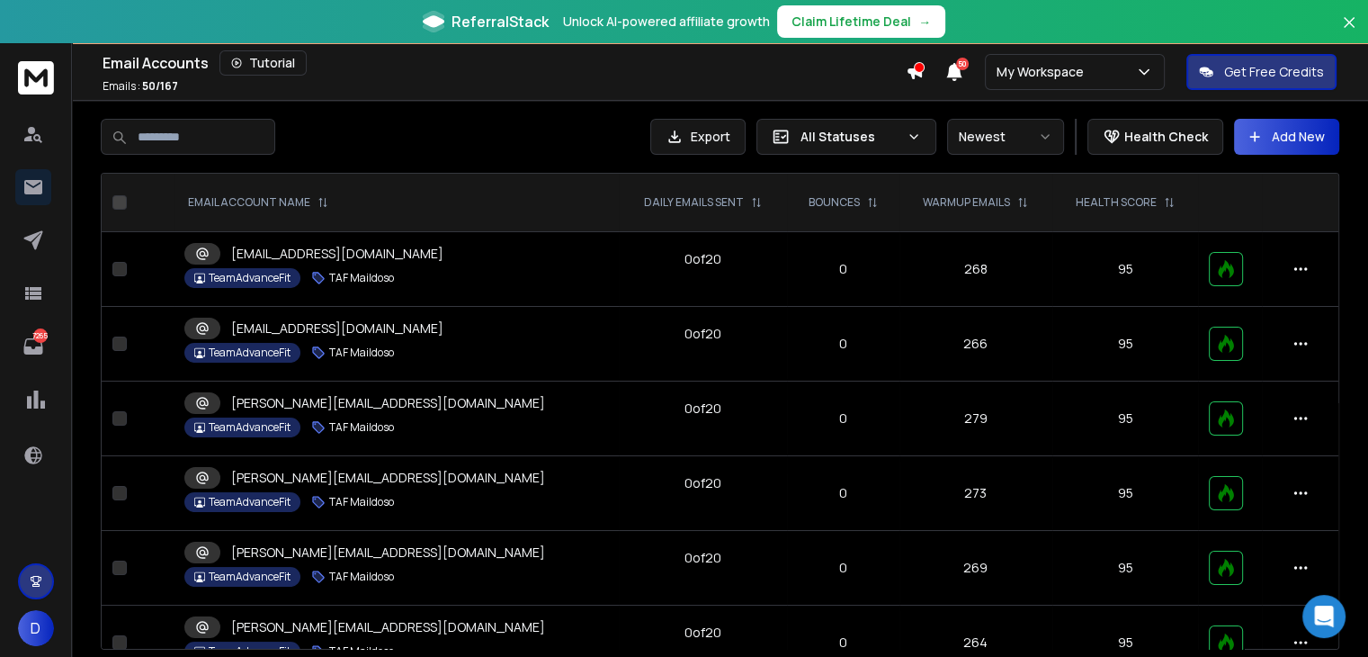
click at [1348, 22] on icon "Close banner" at bounding box center [1349, 22] width 16 height 16
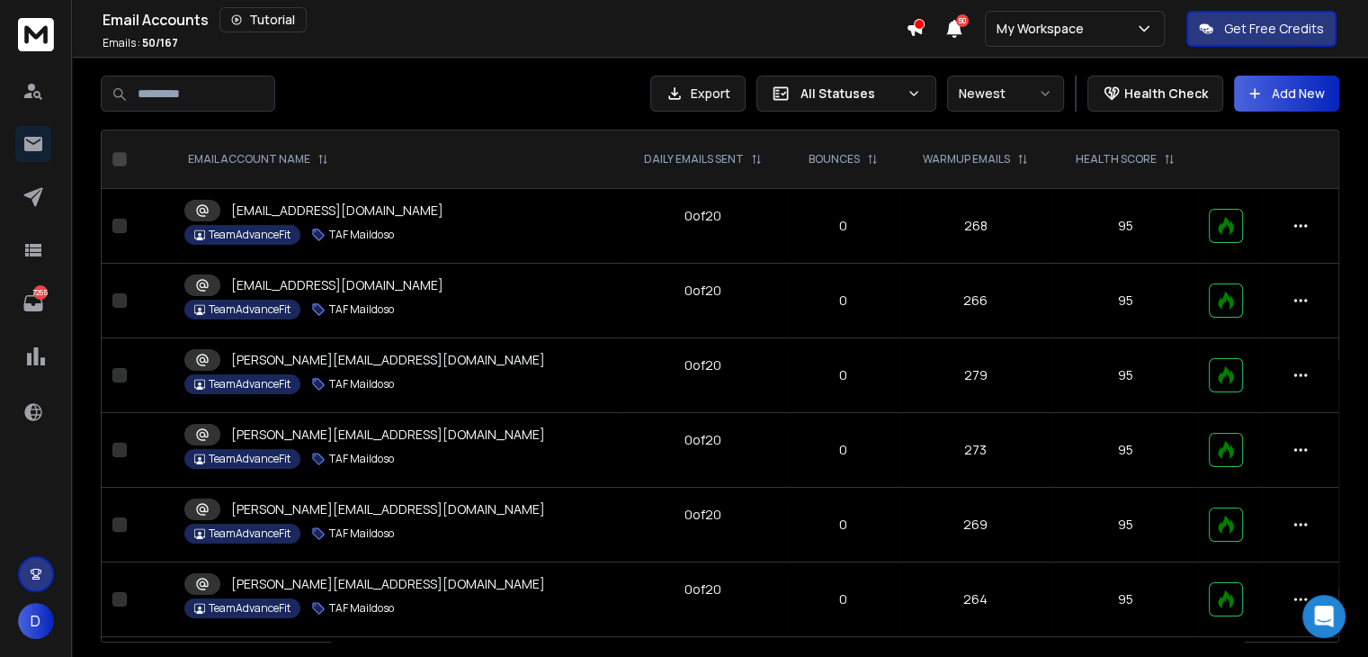
click at [504, 95] on div at bounding box center [370, 94] width 539 height 36
click at [504, 96] on div at bounding box center [370, 94] width 539 height 36
click at [619, 152] on th "DAILY EMAILS SENT" at bounding box center [702, 159] width 167 height 58
